Goal: Task Accomplishment & Management: Manage account settings

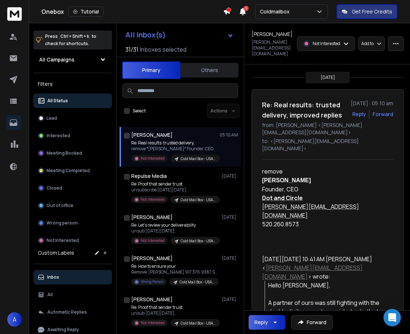
scroll to position [255, 0]
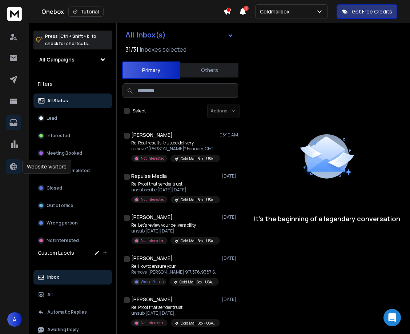
click at [10, 162] on link at bounding box center [13, 166] width 15 height 15
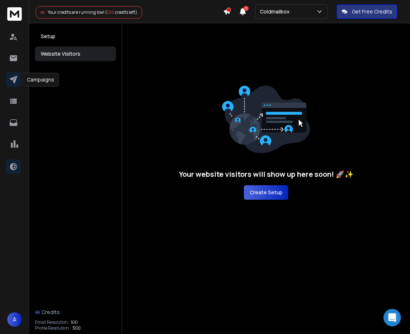
click at [16, 75] on link at bounding box center [13, 79] width 15 height 15
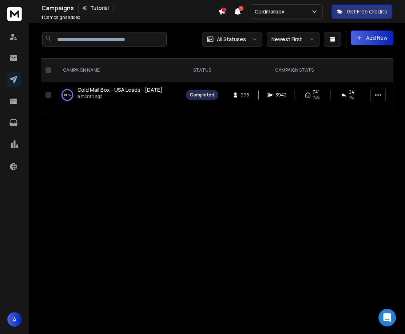
click at [106, 87] on span "Cold Mail Box - USA Leads - [DATE]" at bounding box center [119, 89] width 85 height 7
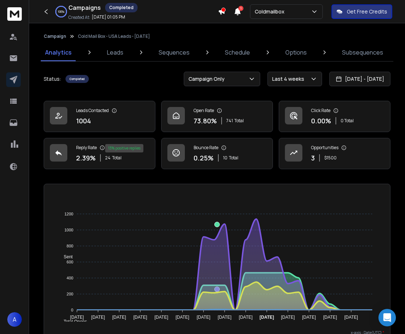
click at [200, 155] on p "0.25 %" at bounding box center [203, 158] width 20 height 10
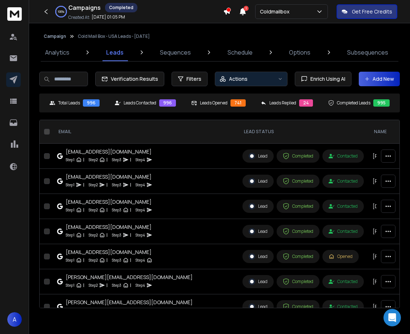
click at [234, 81] on p "Actions" at bounding box center [238, 78] width 19 height 7
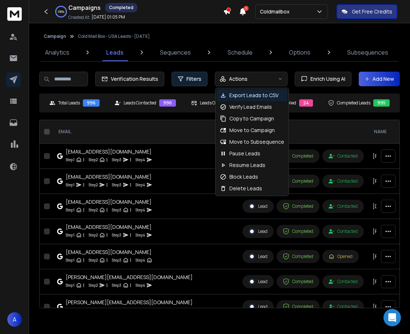
click at [192, 75] on button "Filters" at bounding box center [190, 79] width 36 height 15
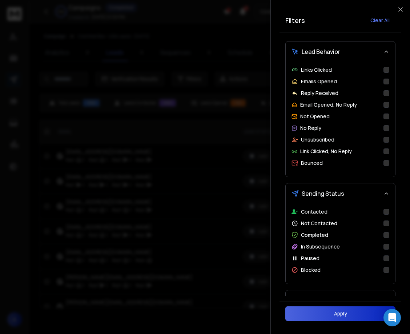
click at [309, 161] on p "Bounced" at bounding box center [312, 162] width 22 height 7
click at [384, 161] on button "Bounced" at bounding box center [387, 163] width 6 height 6
click at [330, 314] on button "Apply" at bounding box center [341, 313] width 110 height 15
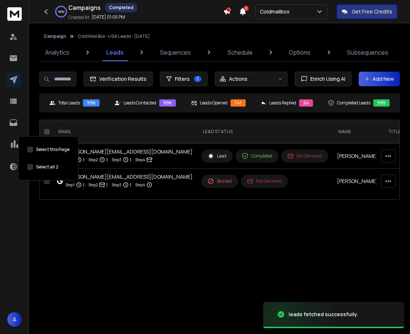
click at [50, 133] on div at bounding box center [48, 132] width 9 height 6
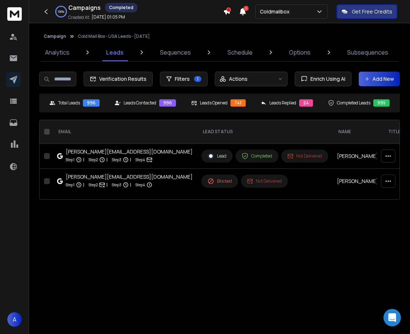
click at [48, 132] on button "button" at bounding box center [47, 132] width 6 height 6
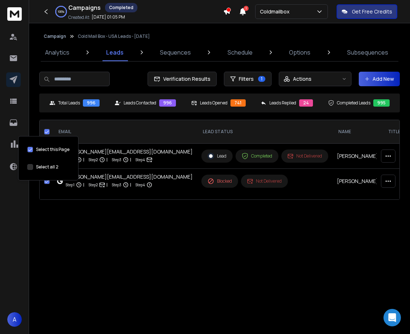
click at [42, 165] on label "Select all 2" at bounding box center [47, 167] width 23 height 6
click at [29, 167] on button "Select this Page" at bounding box center [30, 167] width 6 height 6
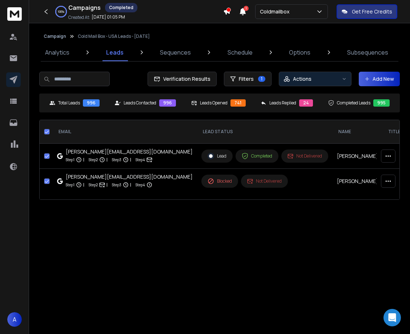
click at [326, 81] on div "Actions" at bounding box center [311, 78] width 55 height 7
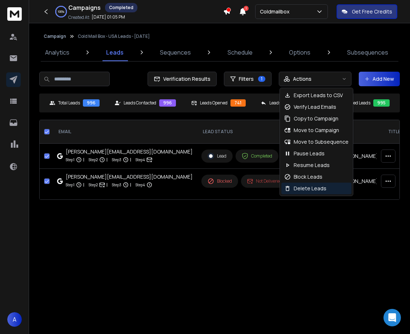
click at [307, 189] on p "Delete Leads" at bounding box center [310, 188] width 33 height 7
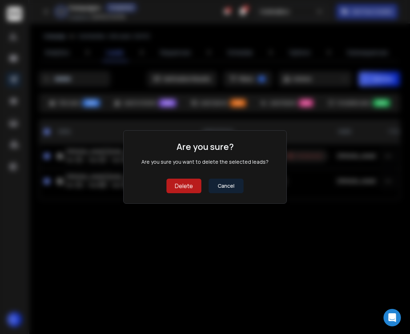
click at [183, 185] on button "Delete" at bounding box center [184, 186] width 35 height 15
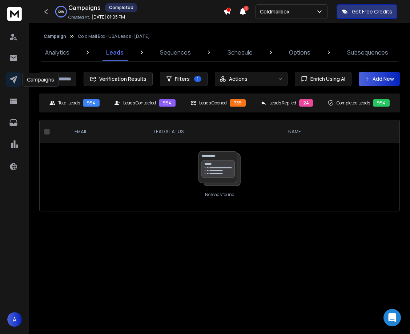
click at [20, 81] on link at bounding box center [13, 79] width 15 height 15
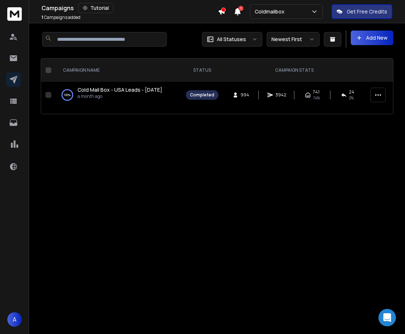
click at [171, 118] on div "Campaigns 1 Campaigns Added All Statuses Newest First Add New CAMPAIGN NAME STA…" at bounding box center [217, 198] width 352 height 334
click at [259, 125] on div "Campaigns 1 Campaigns Added All Statuses Newest First Add New CAMPAIGN NAME STA…" at bounding box center [217, 198] width 352 height 334
click at [292, 125] on div "Campaigns 1 Campaigns Added All Statuses Newest First Add New CAMPAIGN NAME STA…" at bounding box center [217, 198] width 352 height 334
drag, startPoint x: 184, startPoint y: 125, endPoint x: 132, endPoint y: 125, distance: 51.6
click at [163, 125] on div "Campaigns 1 Campaigns Added All Statuses Newest First Add New CAMPAIGN NAME STA…" at bounding box center [217, 198] width 352 height 334
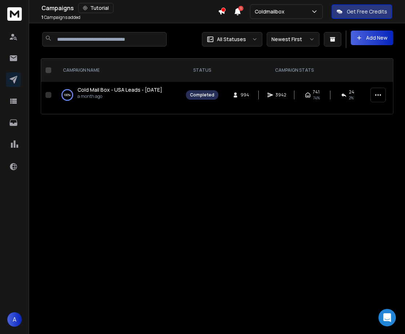
click at [123, 127] on div "Campaigns 1 Campaigns Added All Statuses Newest First Add New CAMPAIGN NAME STA…" at bounding box center [217, 198] width 352 height 334
click at [206, 135] on div "Campaigns 1 Campaigns Added All Statuses Newest First Add New CAMPAIGN NAME STA…" at bounding box center [217, 198] width 352 height 334
click at [13, 75] on icon at bounding box center [13, 79] width 9 height 9
